Goal: Task Accomplishment & Management: Use online tool/utility

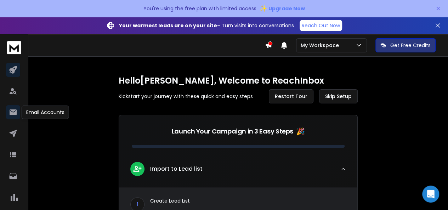
click at [17, 111] on icon at bounding box center [13, 112] width 8 height 8
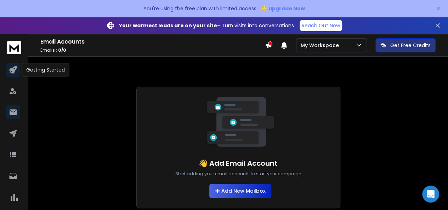
click at [11, 69] on icon at bounding box center [13, 70] width 8 height 8
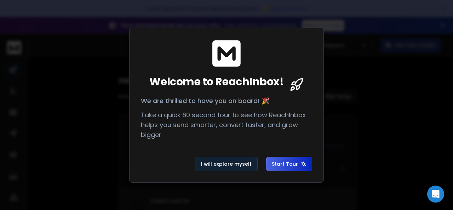
click at [239, 163] on button "I will explore myself" at bounding box center [226, 164] width 63 height 14
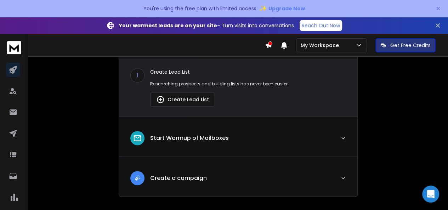
scroll to position [133, 0]
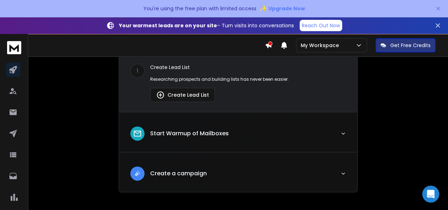
click at [233, 138] on button "Start Warmup of Mailboxes" at bounding box center [238, 136] width 238 height 31
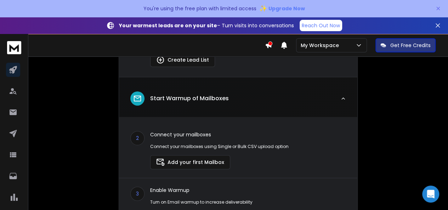
scroll to position [169, 0]
click at [211, 161] on button "Add your first Mailbox" at bounding box center [190, 162] width 80 height 14
